Goal: Navigation & Orientation: Find specific page/section

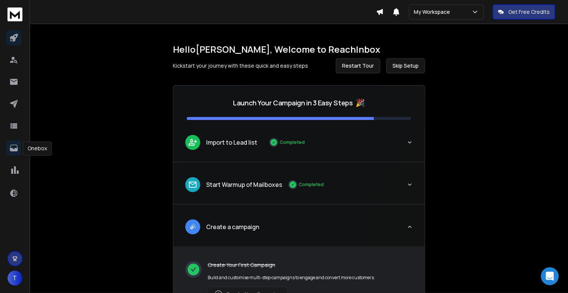
click at [17, 148] on icon at bounding box center [14, 147] width 8 height 7
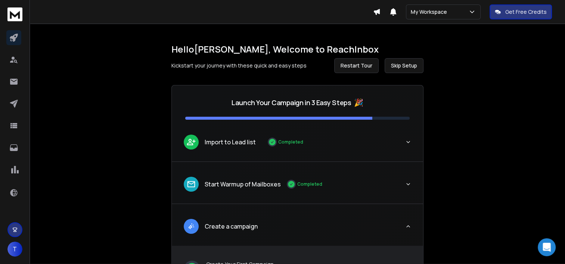
drag, startPoint x: 518, startPoint y: 0, endPoint x: 125, endPoint y: 133, distance: 415.1
click at [125, 133] on div "Hello Taylor , Welcome to ReachInbox Kickstart your journey with these quick an…" at bounding box center [297, 267] width 511 height 473
